Goal: Task Accomplishment & Management: Manage account settings

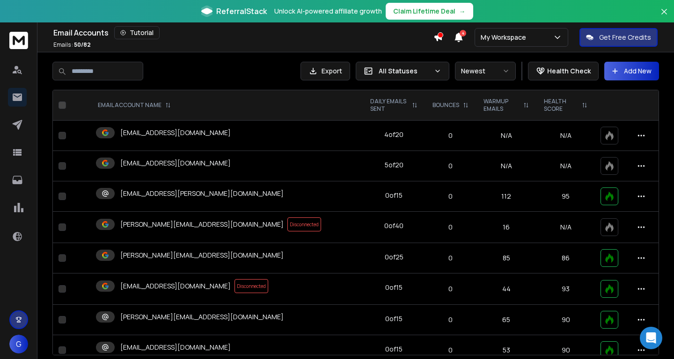
click at [174, 159] on p "[EMAIL_ADDRESS][DOMAIN_NAME]" at bounding box center [175, 163] width 110 height 9
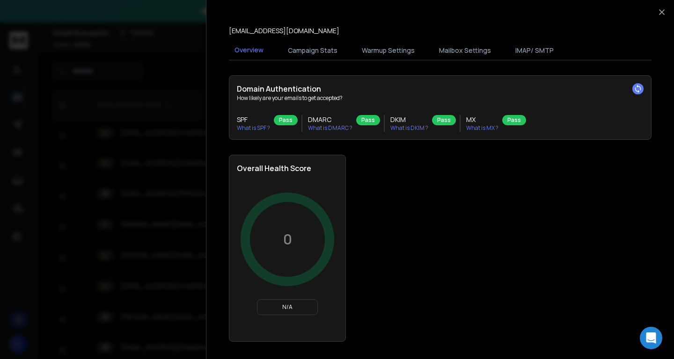
click at [470, 51] on button "Mailbox Settings" at bounding box center [464, 50] width 63 height 21
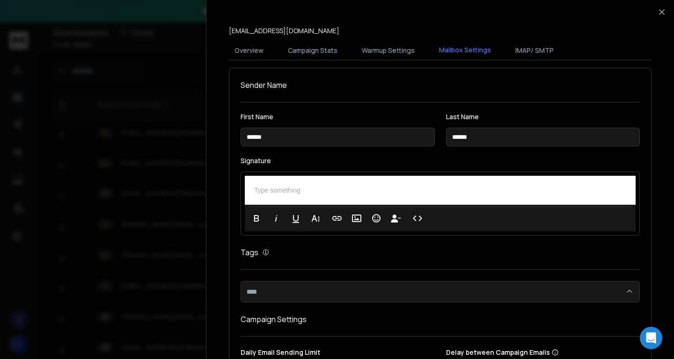
scroll to position [0, 0]
click at [530, 57] on button "IMAP/ SMTP" at bounding box center [534, 50] width 50 height 21
click at [534, 53] on button "IMAP/ SMTP" at bounding box center [534, 51] width 50 height 22
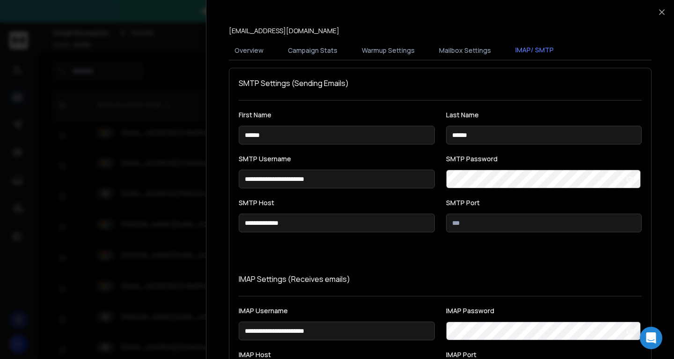
click at [627, 180] on icon at bounding box center [629, 180] width 8 height 6
click at [345, 177] on input "**********" at bounding box center [337, 179] width 196 height 19
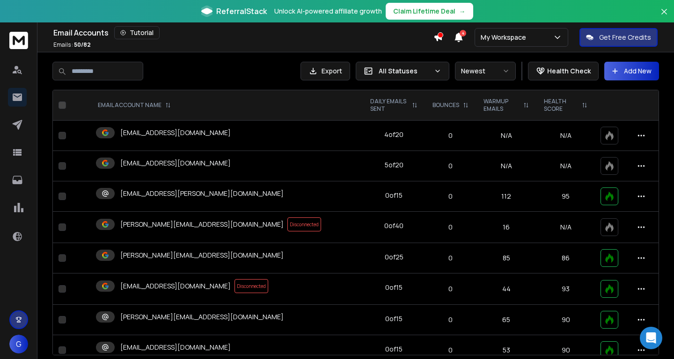
scroll to position [3, 0]
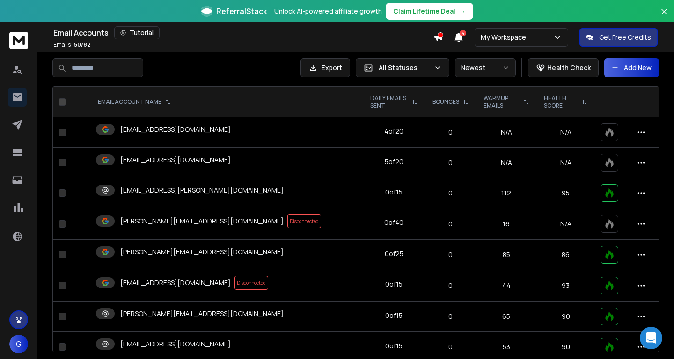
click at [372, 41] on div "Emails : 50 / 82" at bounding box center [243, 44] width 380 height 7
click at [13, 116] on link at bounding box center [17, 125] width 19 height 19
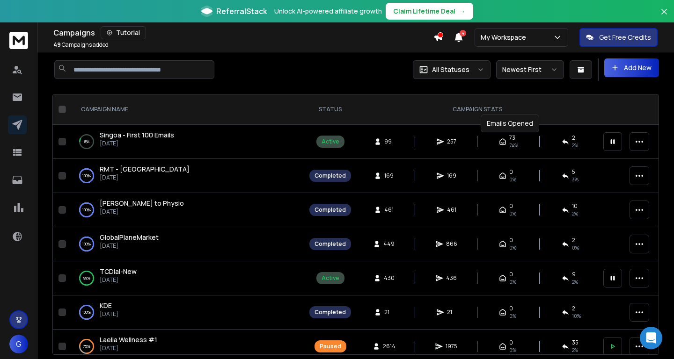
click at [451, 94] on th "CAMPAIGN STATS" at bounding box center [476, 109] width 241 height 30
click at [441, 36] on div at bounding box center [440, 35] width 6 height 6
click at [466, 37] on div "4 My Workspace Get Free Credits" at bounding box center [545, 37] width 224 height 19
click at [461, 35] on icon at bounding box center [458, 36] width 8 height 9
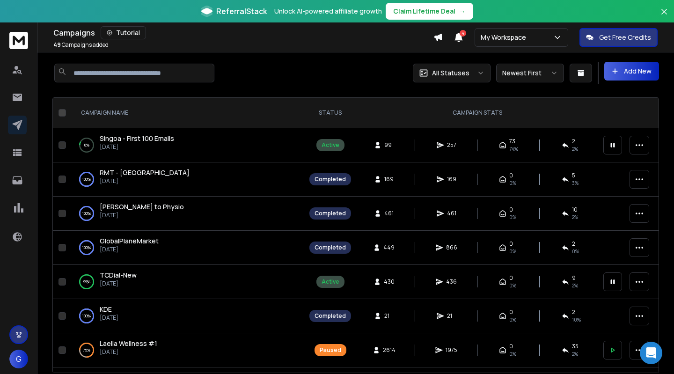
click at [325, 127] on th "STATUS" at bounding box center [330, 113] width 53 height 30
